Goal: Information Seeking & Learning: Check status

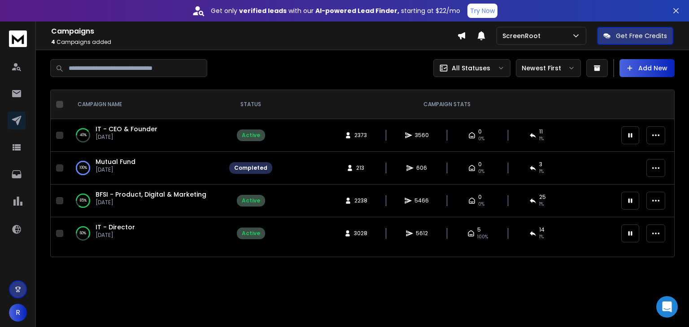
click at [123, 227] on span "IT - Director" at bounding box center [115, 227] width 39 height 9
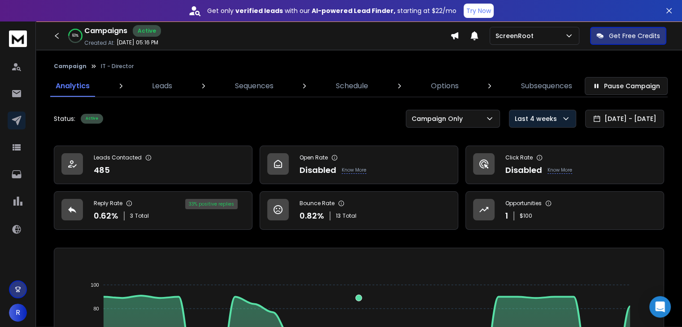
click at [562, 117] on icon "button" at bounding box center [566, 118] width 9 height 9
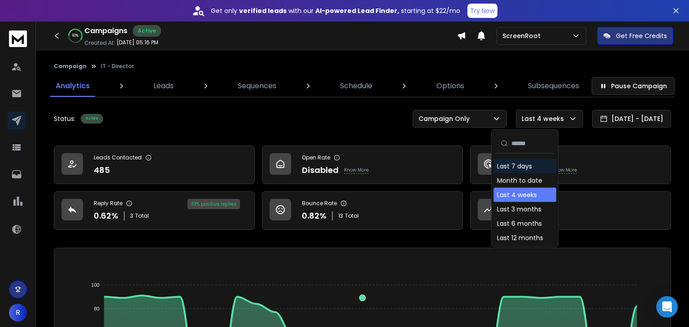
click at [523, 165] on div "Last 7 days" at bounding box center [514, 166] width 35 height 9
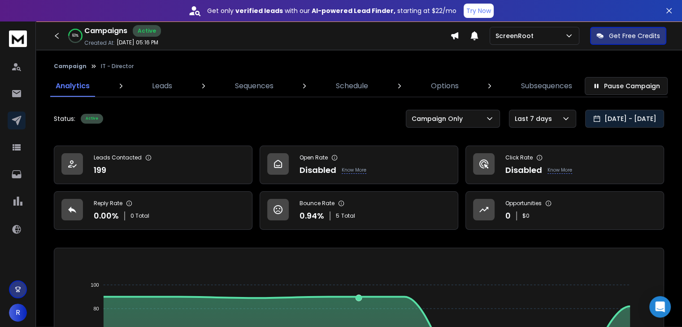
click at [596, 116] on button "[DATE] - [DATE]" at bounding box center [624, 119] width 79 height 18
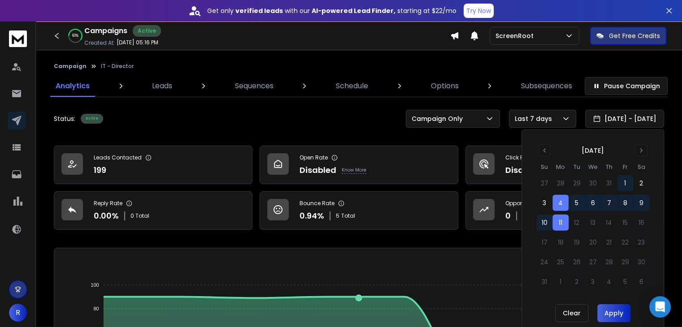
click at [624, 178] on button "1" at bounding box center [625, 183] width 16 height 16
click at [626, 179] on button "1" at bounding box center [625, 183] width 16 height 16
click at [542, 220] on button "10" at bounding box center [544, 223] width 16 height 16
click at [612, 313] on button "Apply" at bounding box center [613, 314] width 33 height 18
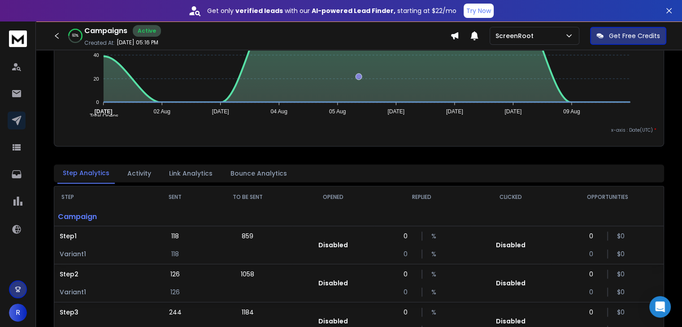
scroll to position [330, 0]
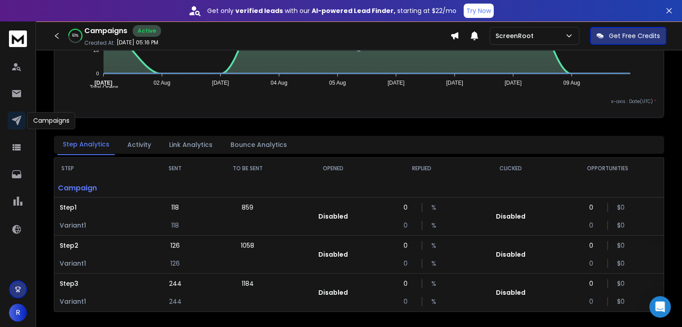
click at [16, 122] on icon at bounding box center [16, 120] width 9 height 9
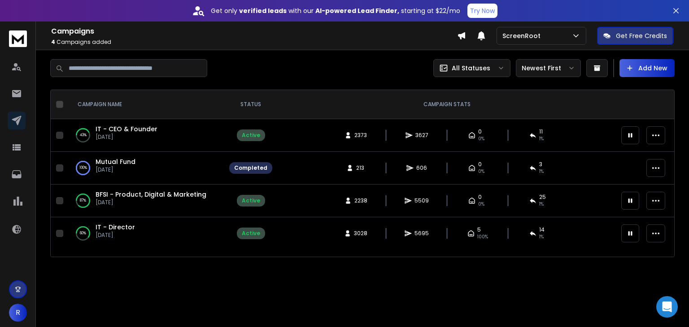
click at [125, 130] on span "IT - CEO & Founder" at bounding box center [127, 129] width 62 height 9
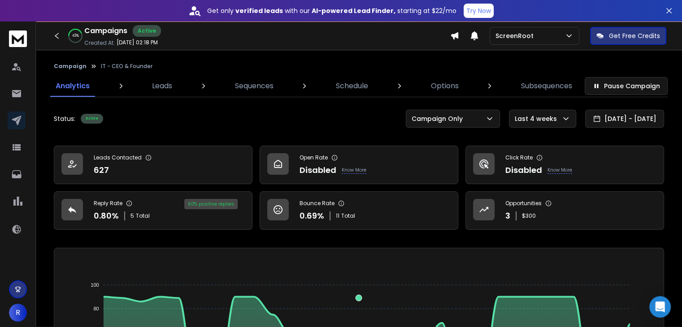
click at [425, 47] on div "43 % Campaigns Active Created At: [DATE] 02:18 PM ScreenRoot Get Free Credits" at bounding box center [341, 36] width 682 height 29
click at [18, 114] on link at bounding box center [17, 121] width 18 height 18
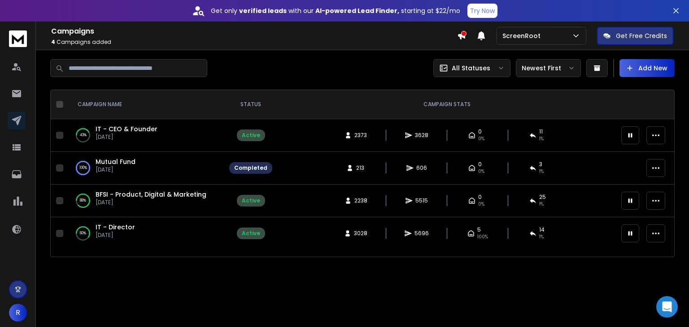
click at [122, 128] on span "IT - CEO & Founder" at bounding box center [127, 129] width 62 height 9
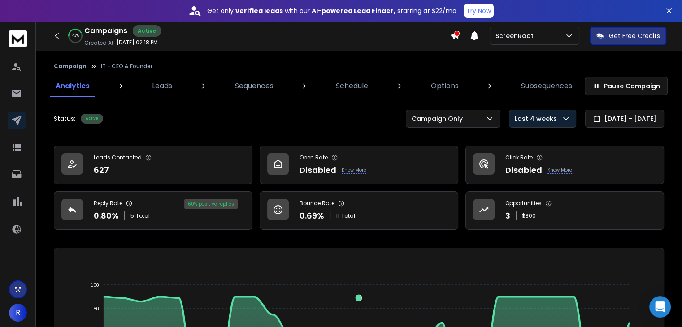
click at [531, 114] on p "Last 4 weeks" at bounding box center [538, 118] width 46 height 9
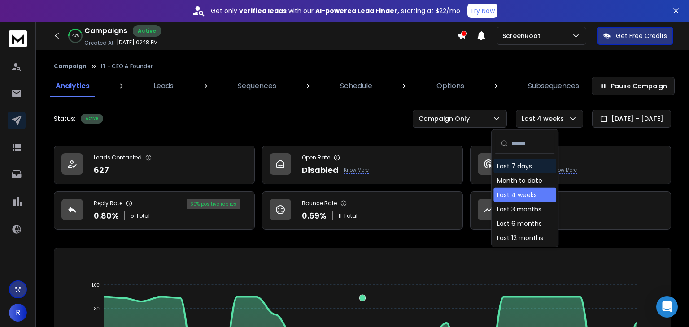
click at [514, 163] on div "Last 7 days" at bounding box center [514, 166] width 35 height 9
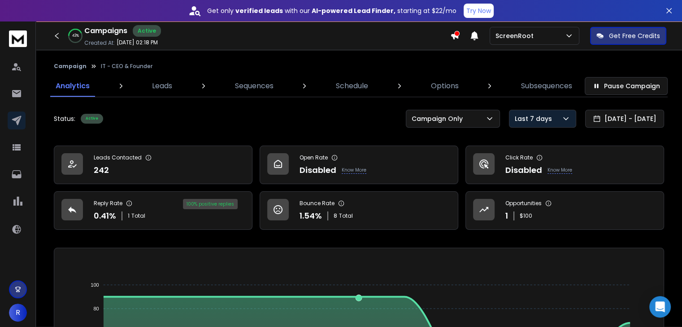
click at [519, 118] on p "Last 7 days" at bounding box center [535, 118] width 41 height 9
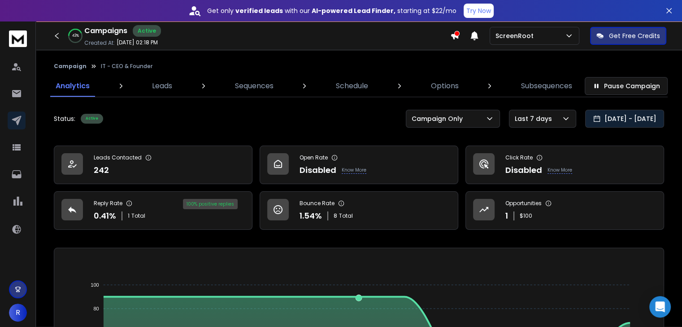
click at [648, 117] on button "[DATE] - [DATE]" at bounding box center [624, 119] width 79 height 18
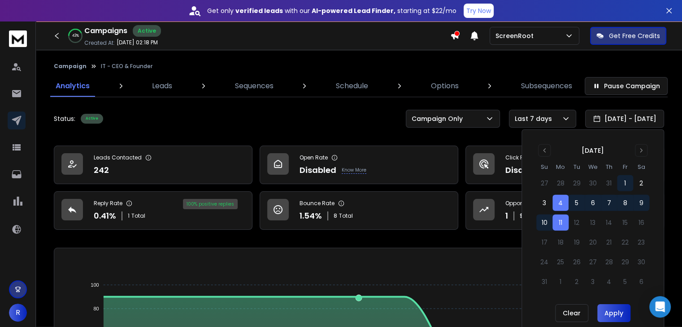
click at [624, 183] on button "1" at bounding box center [625, 183] width 16 height 16
click at [542, 220] on button "10" at bounding box center [544, 223] width 16 height 16
click at [624, 177] on button "1" at bounding box center [625, 183] width 16 height 16
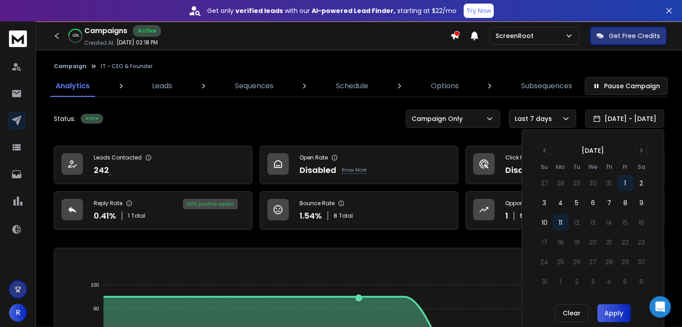
click at [624, 177] on button "1" at bounding box center [625, 183] width 16 height 16
click at [549, 218] on button "10" at bounding box center [544, 223] width 16 height 16
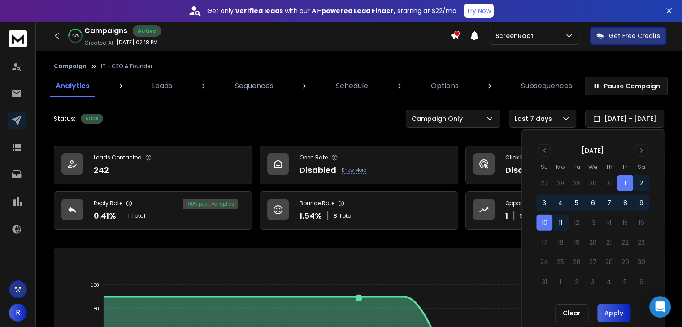
click at [610, 309] on button "Apply" at bounding box center [613, 314] width 33 height 18
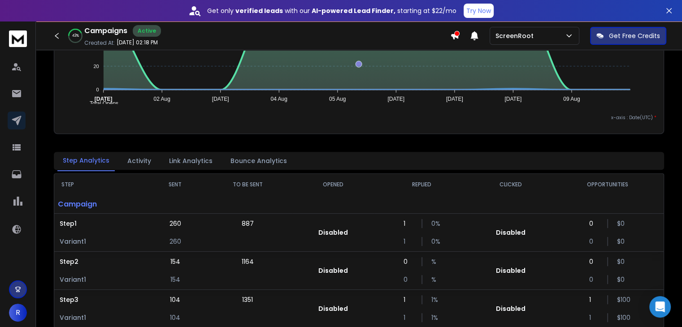
scroll to position [330, 0]
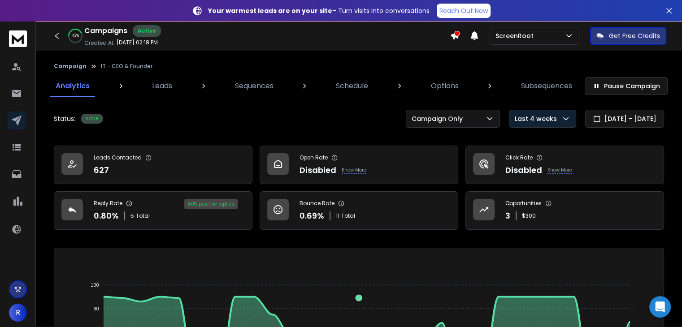
click at [535, 119] on div "Last 4 weeks" at bounding box center [543, 118] width 56 height 9
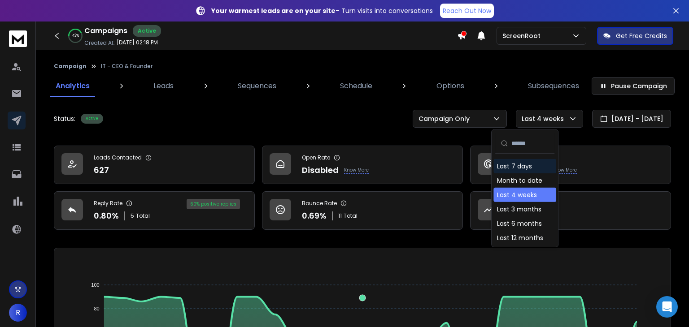
click at [519, 167] on div "Last 7 days" at bounding box center [514, 166] width 35 height 9
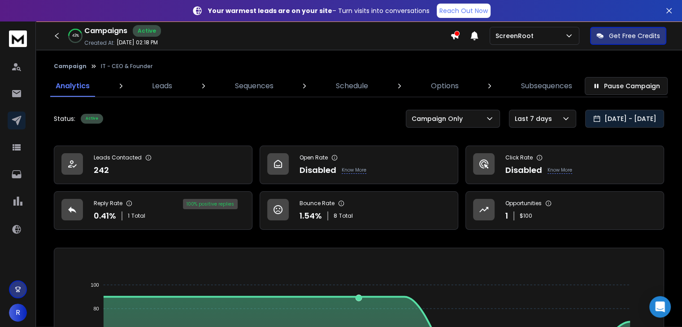
click at [601, 118] on button "[DATE] - [DATE]" at bounding box center [624, 119] width 79 height 18
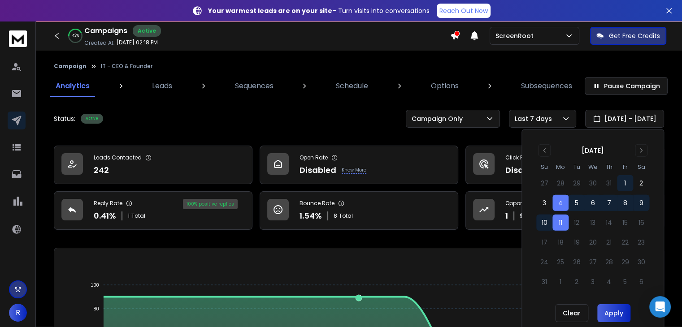
click at [626, 181] on button "1" at bounding box center [625, 183] width 16 height 16
click at [541, 220] on button "10" at bounding box center [544, 223] width 16 height 16
click at [613, 313] on button "Apply" at bounding box center [613, 314] width 33 height 18
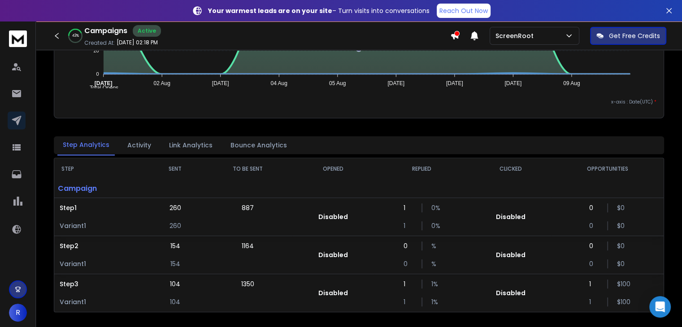
scroll to position [330, 0]
click at [18, 123] on icon at bounding box center [16, 120] width 9 height 9
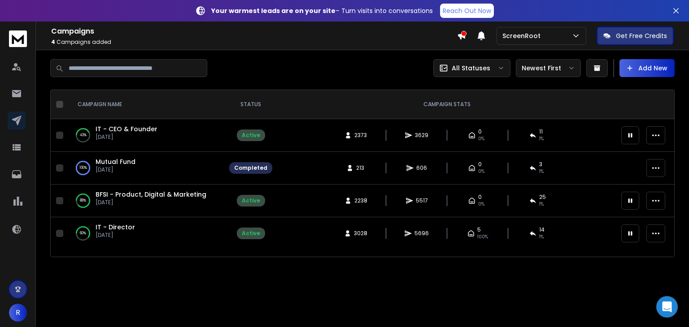
click at [134, 191] on span "BFSI - Product, Digital & Marketing" at bounding box center [151, 194] width 111 height 9
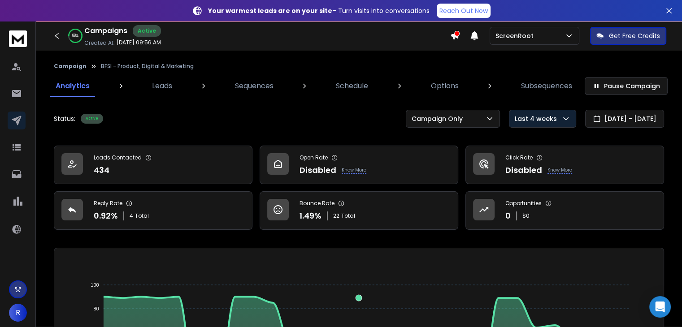
click at [562, 119] on icon "button" at bounding box center [566, 118] width 9 height 9
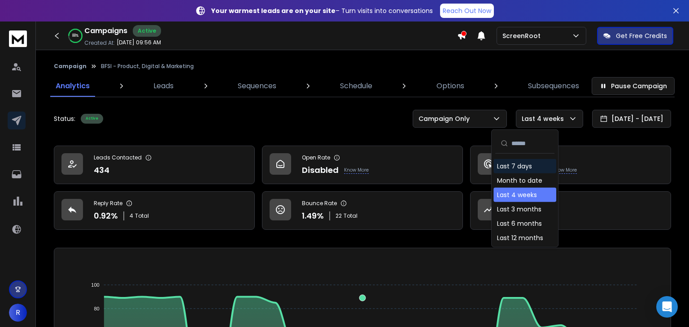
click at [526, 160] on div "Last 7 days" at bounding box center [524, 166] width 63 height 14
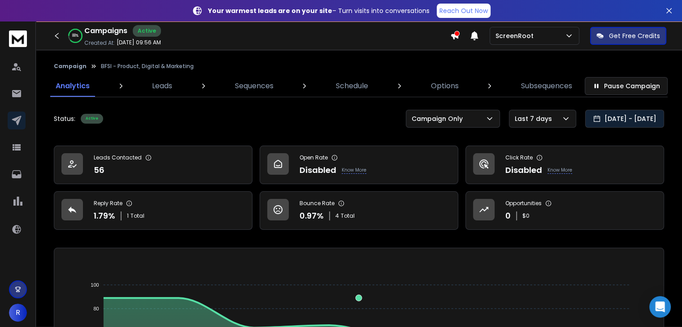
click at [601, 121] on button "[DATE] - [DATE]" at bounding box center [624, 119] width 79 height 18
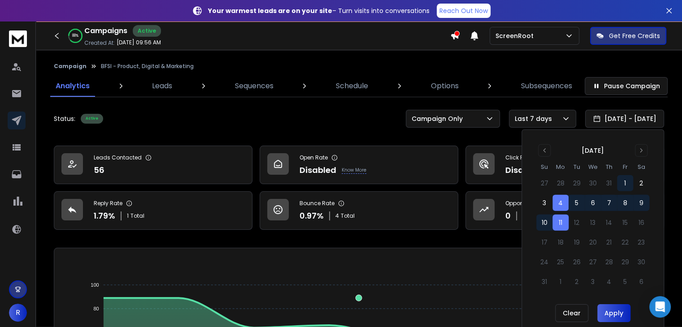
click at [624, 187] on button "1" at bounding box center [625, 183] width 16 height 16
click at [623, 183] on button "1" at bounding box center [625, 183] width 16 height 16
click at [544, 222] on button "10" at bounding box center [544, 223] width 16 height 16
click at [619, 316] on button "Apply" at bounding box center [613, 314] width 33 height 18
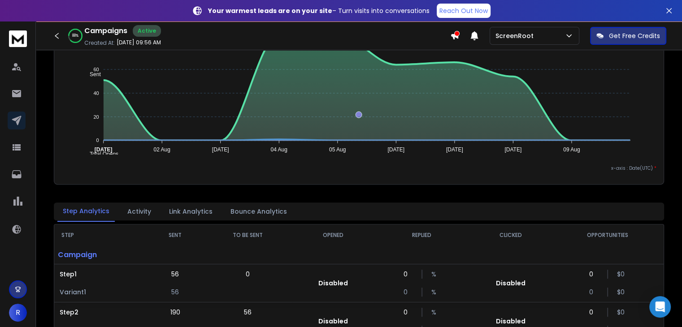
scroll to position [330, 0]
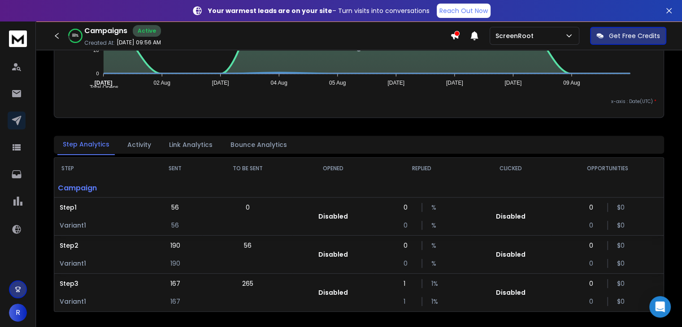
click at [366, 126] on div "Leads Contacted 56 Open Rate Disabled Know More Click Rate Disabled Know More R…" at bounding box center [359, 66] width 610 height 500
